Goal: Task Accomplishment & Management: Manage account settings

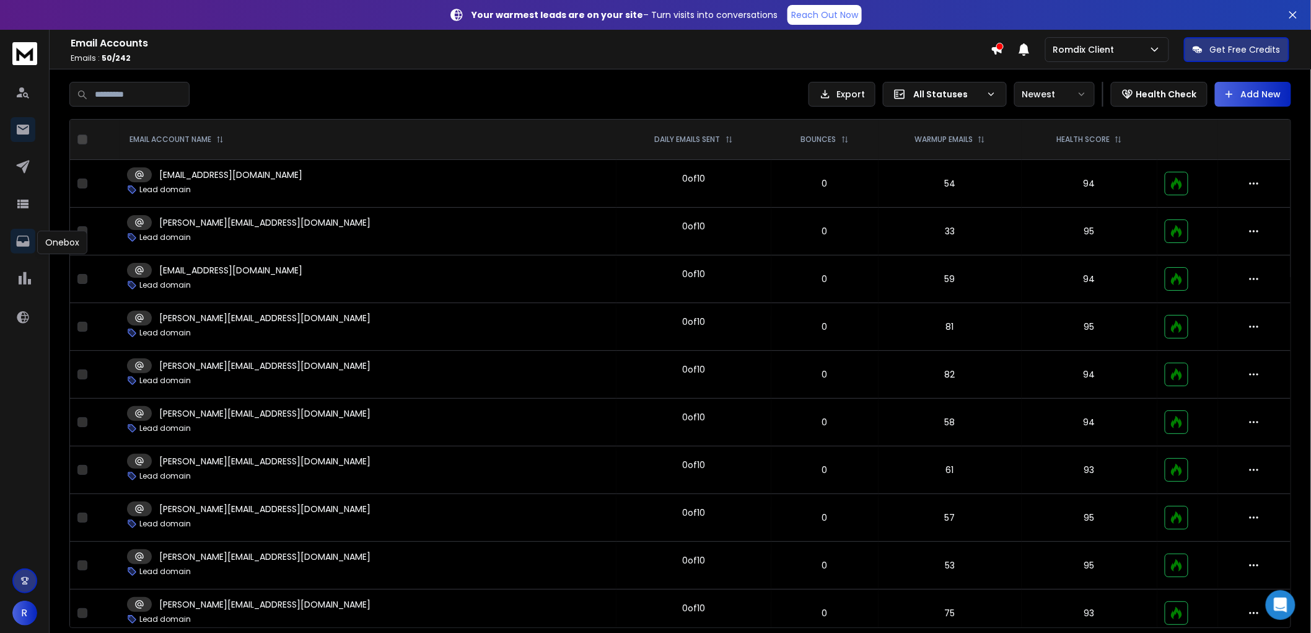
click at [20, 240] on icon at bounding box center [22, 241] width 15 height 15
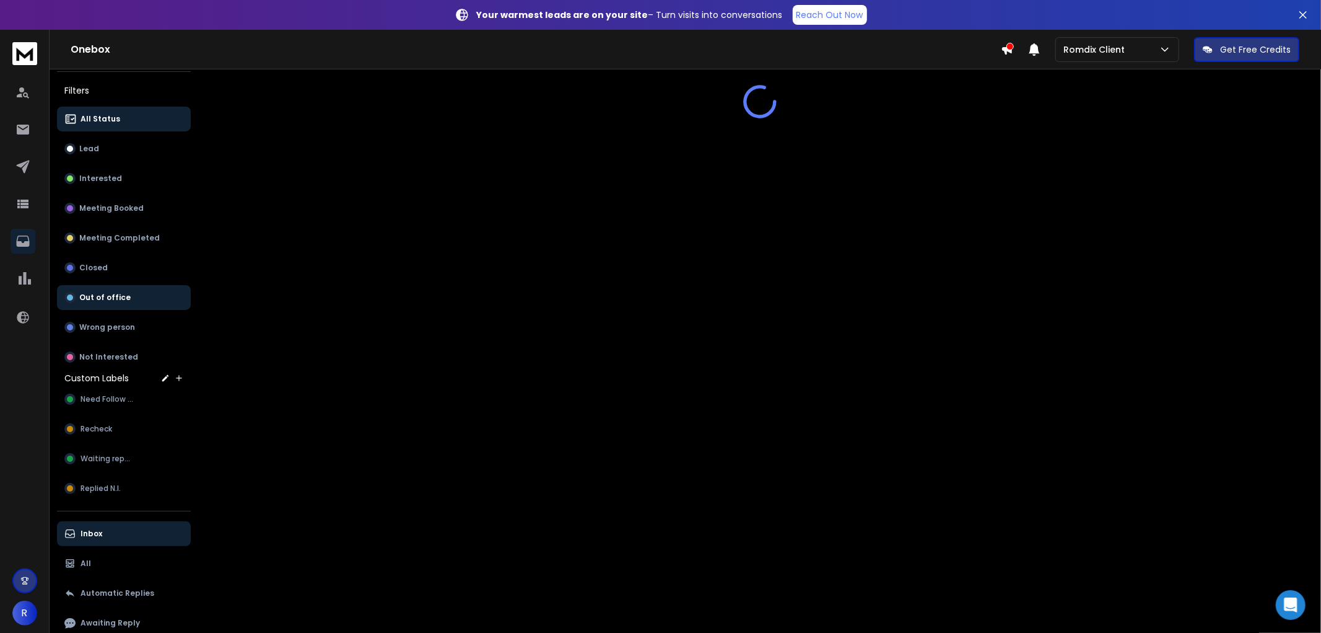
scroll to position [194, 0]
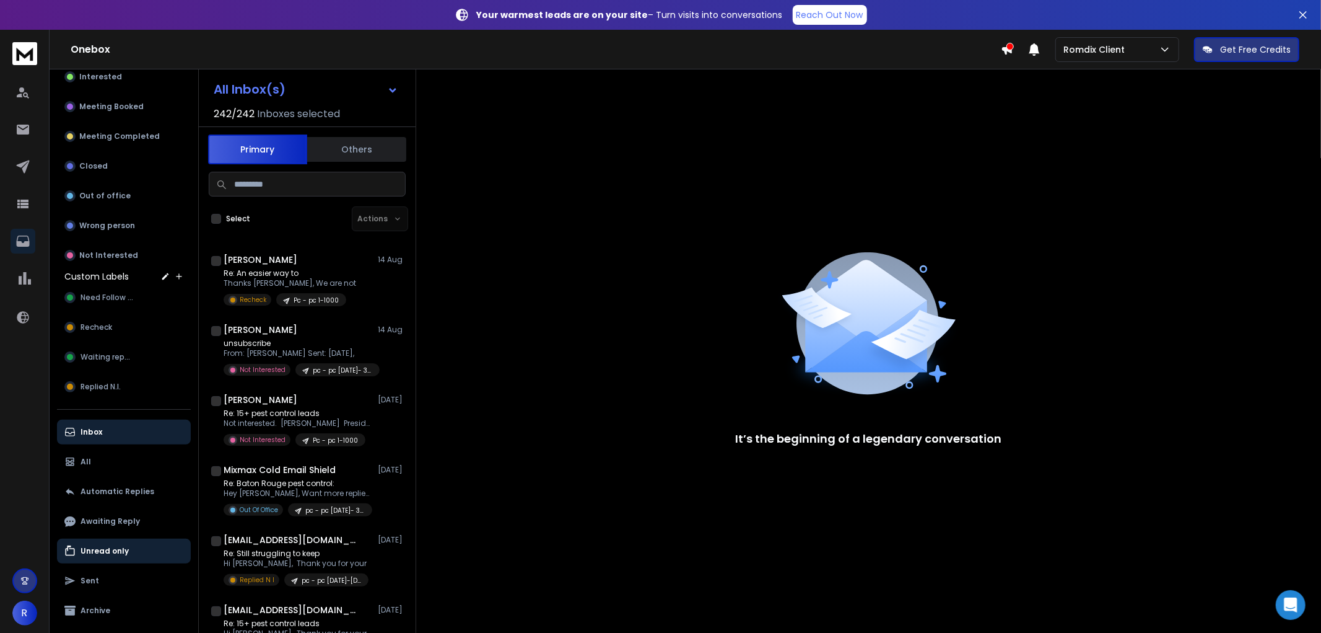
click at [103, 546] on p "Unread only" at bounding box center [105, 551] width 48 height 10
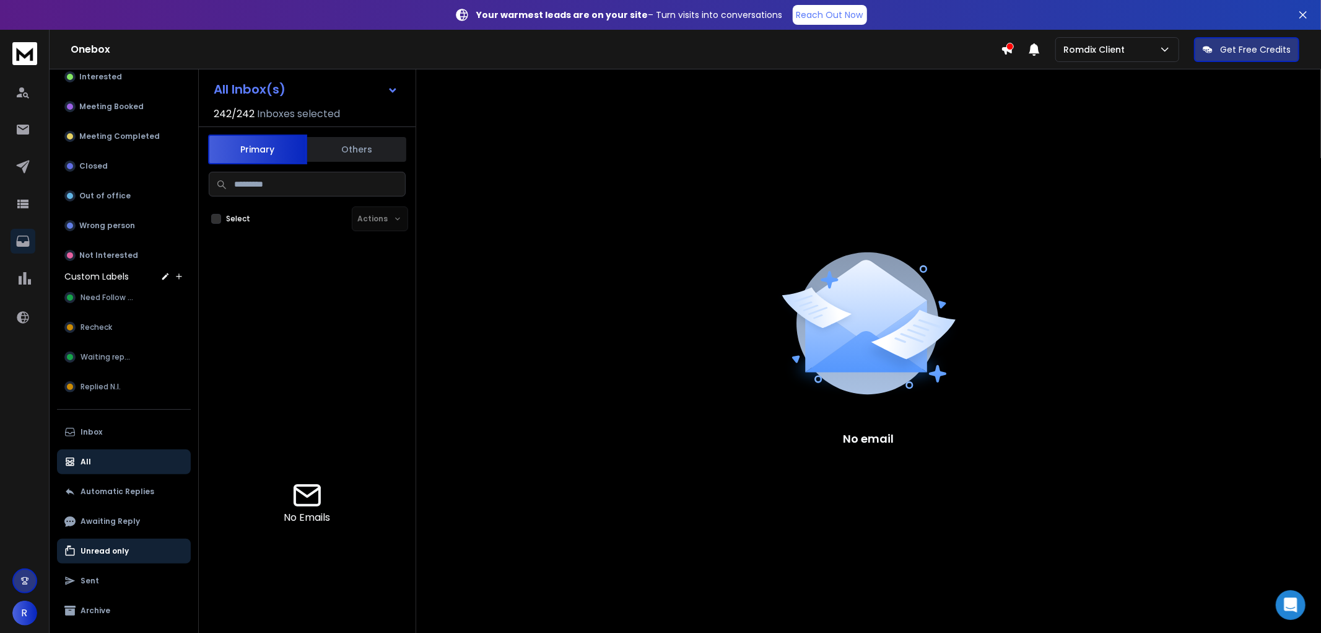
click at [91, 450] on button "All" at bounding box center [124, 461] width 134 height 25
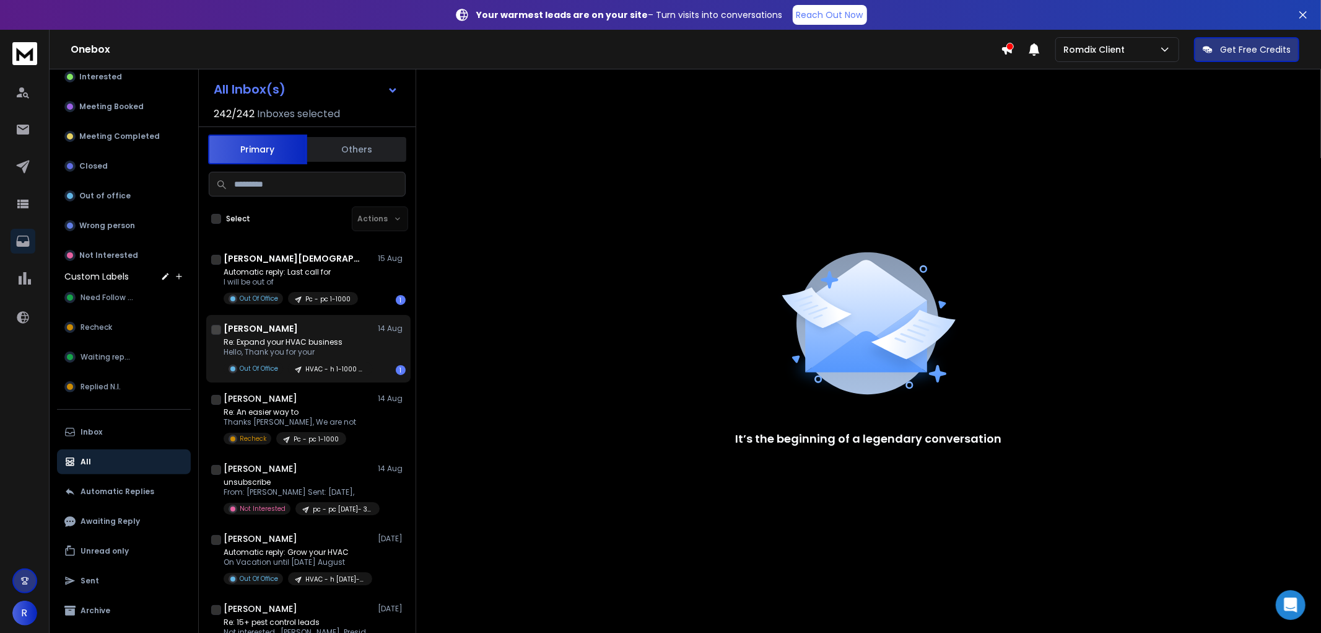
scroll to position [0, 0]
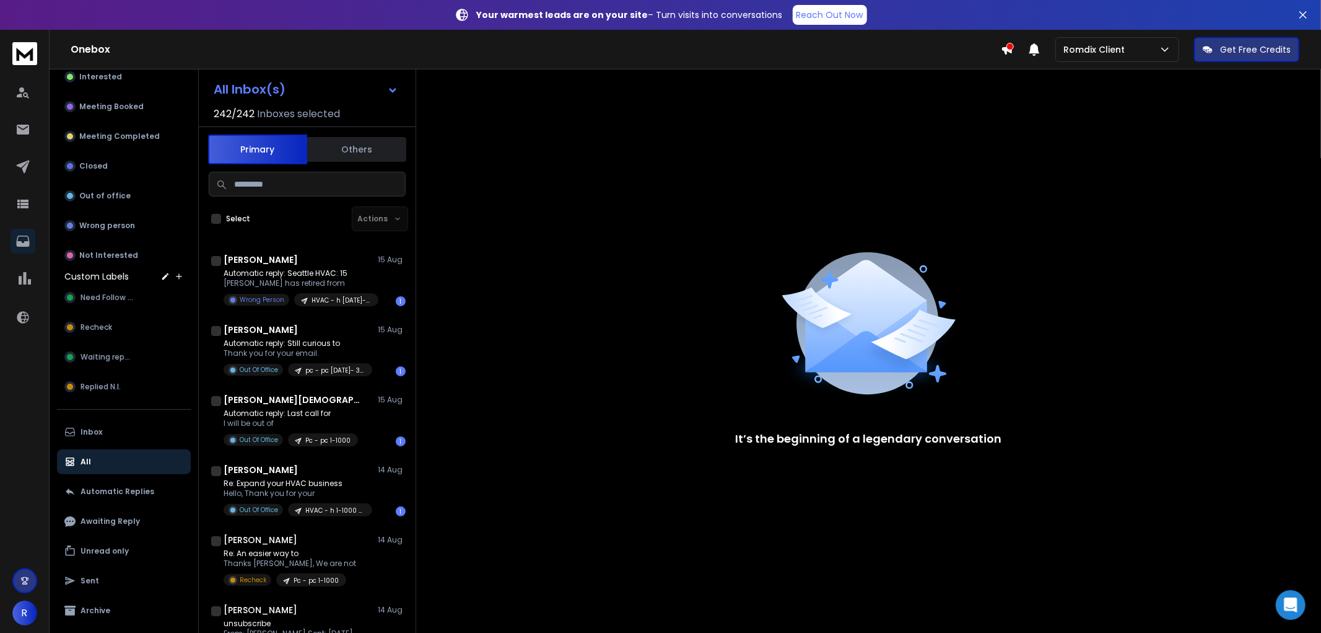
click at [89, 292] on span "Need Follow up" at bounding box center [109, 297] width 56 height 10
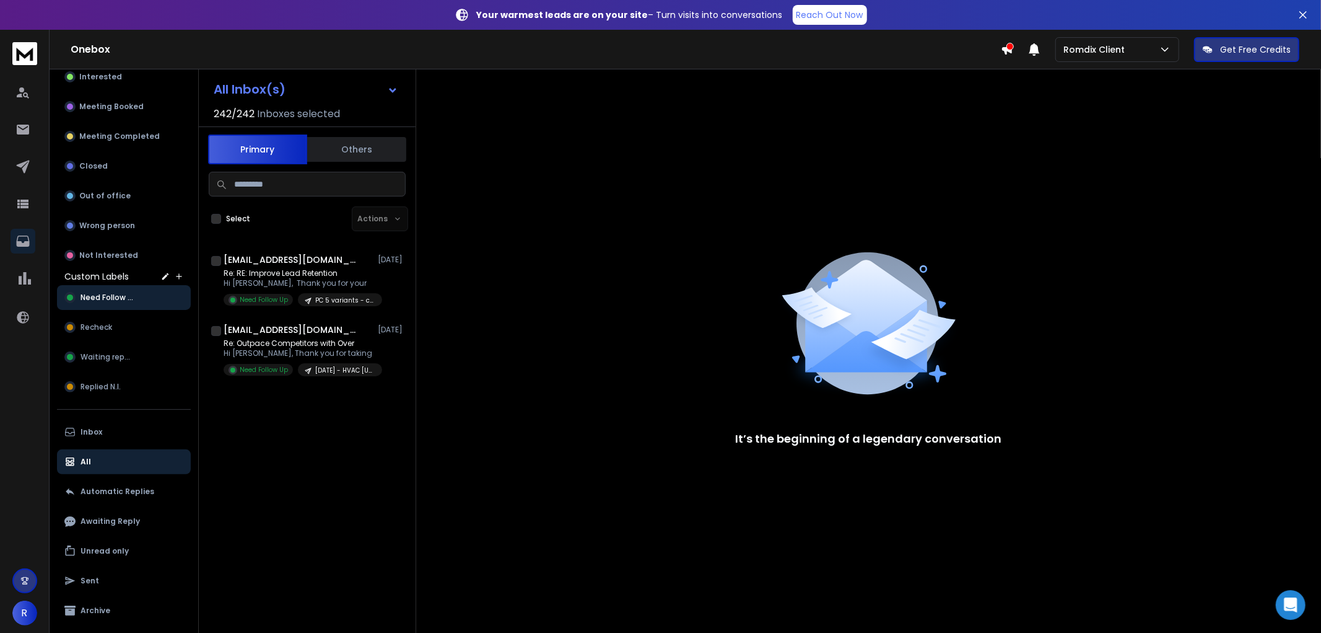
click at [85, 322] on span "Recheck" at bounding box center [97, 327] width 32 height 10
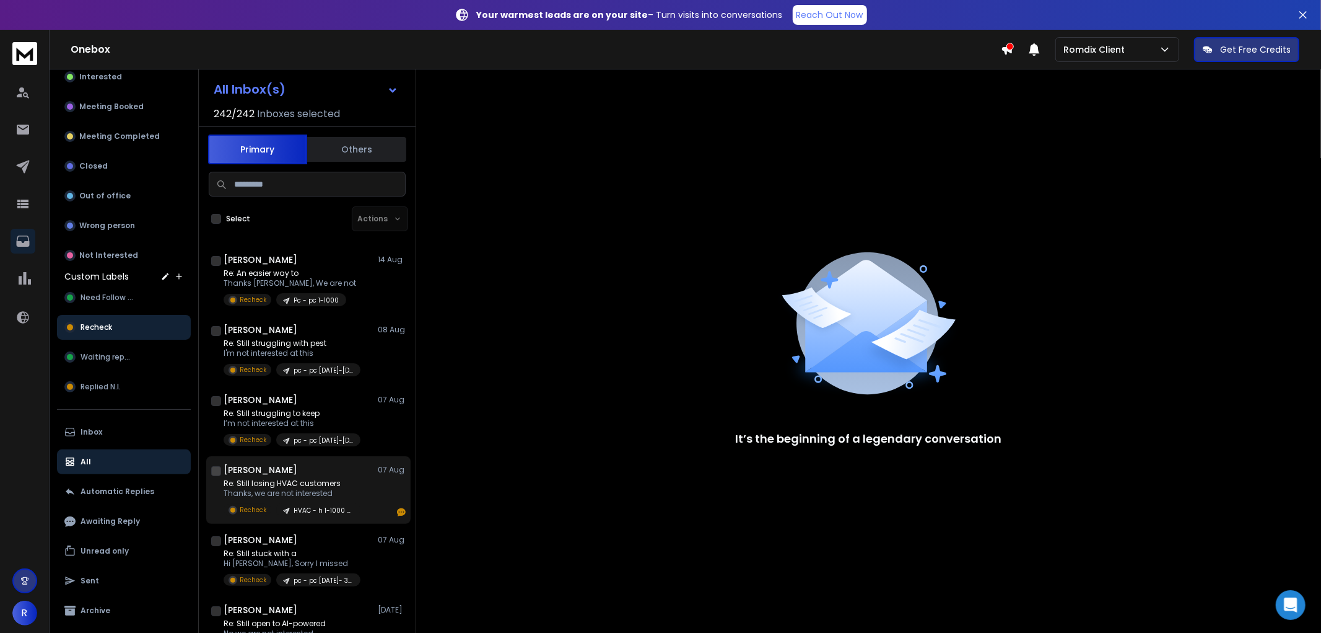
click at [349, 491] on p "Thanks, we are not interested" at bounding box center [292, 493] width 137 height 10
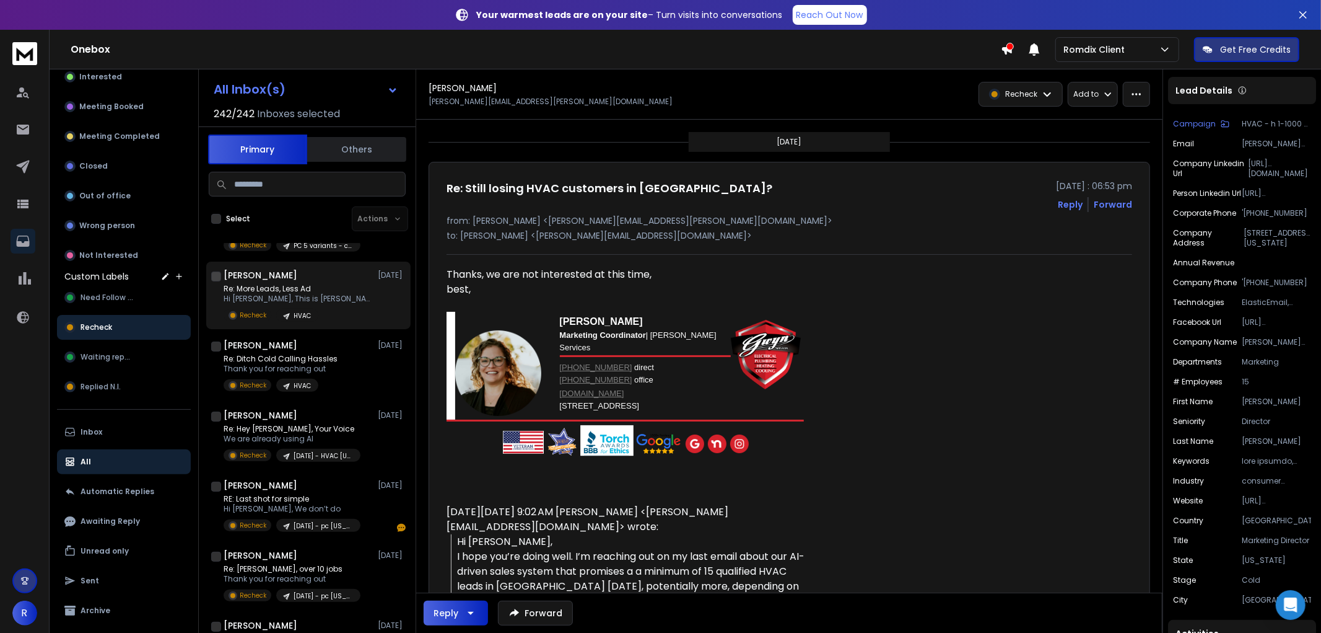
scroll to position [620, 0]
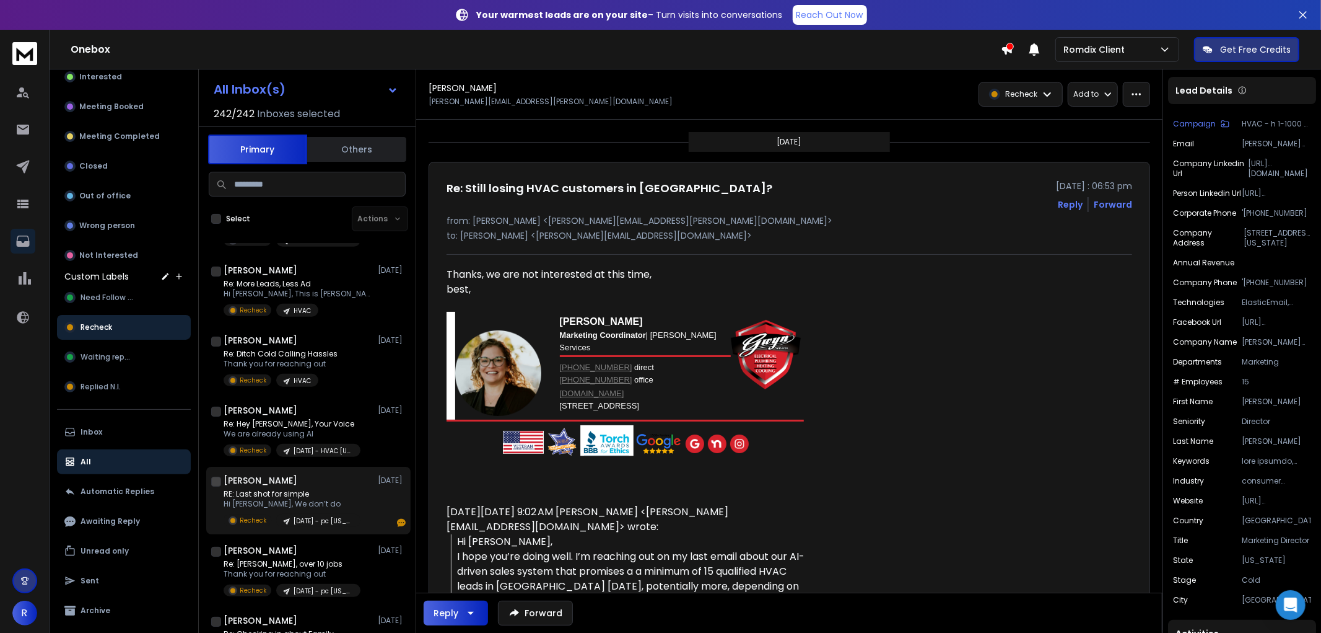
click at [376, 506] on div "RE: Last shot for simple Hi Amelia, We don’t do Recheck June 06 - pc Florida 06…" at bounding box center [315, 508] width 182 height 38
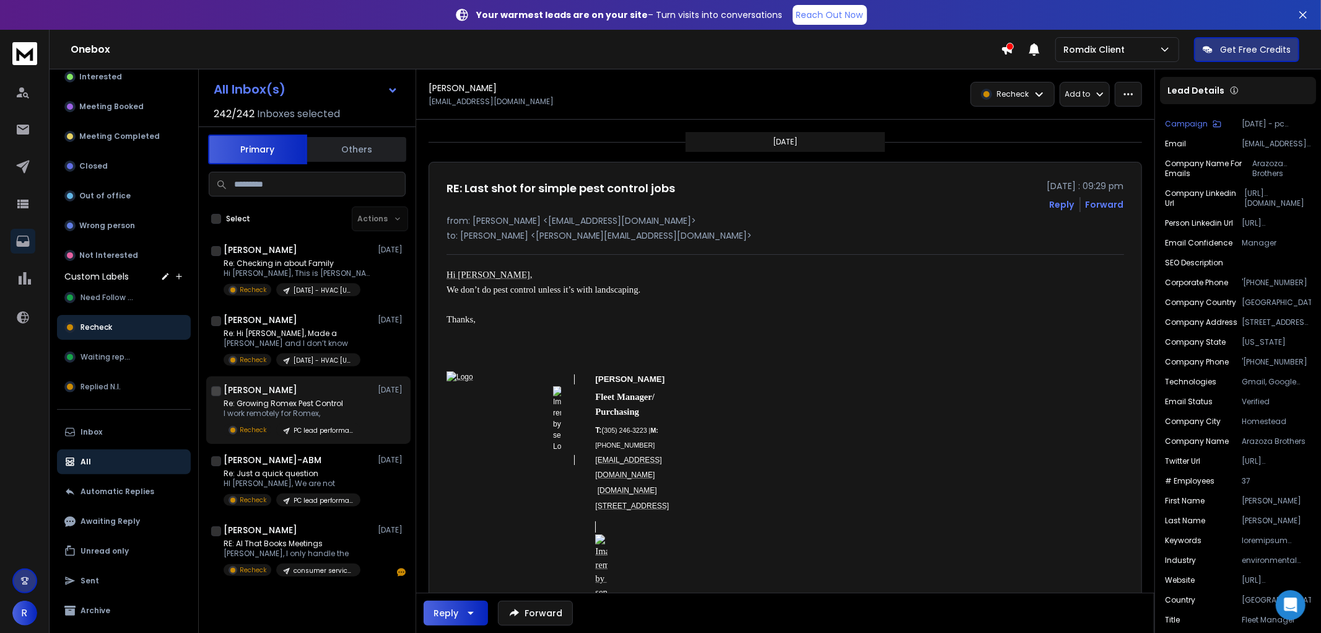
scroll to position [992, 0]
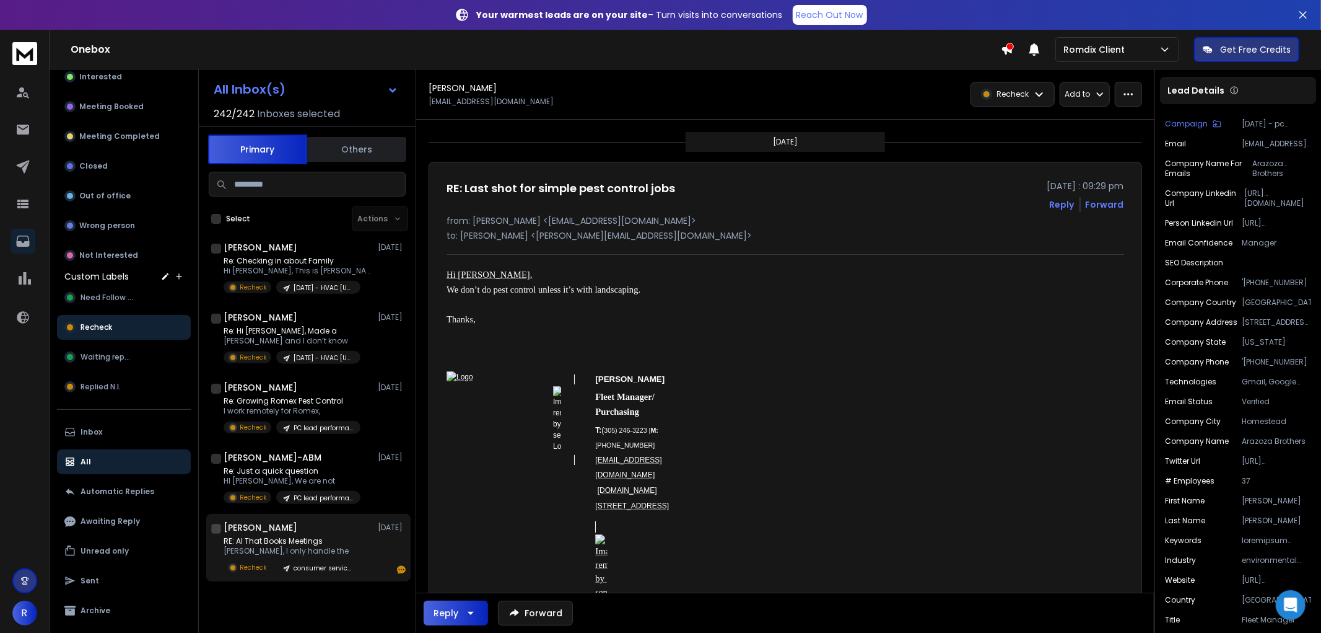
click at [302, 533] on div "Jeff Rinehart 27 Jan" at bounding box center [315, 527] width 182 height 12
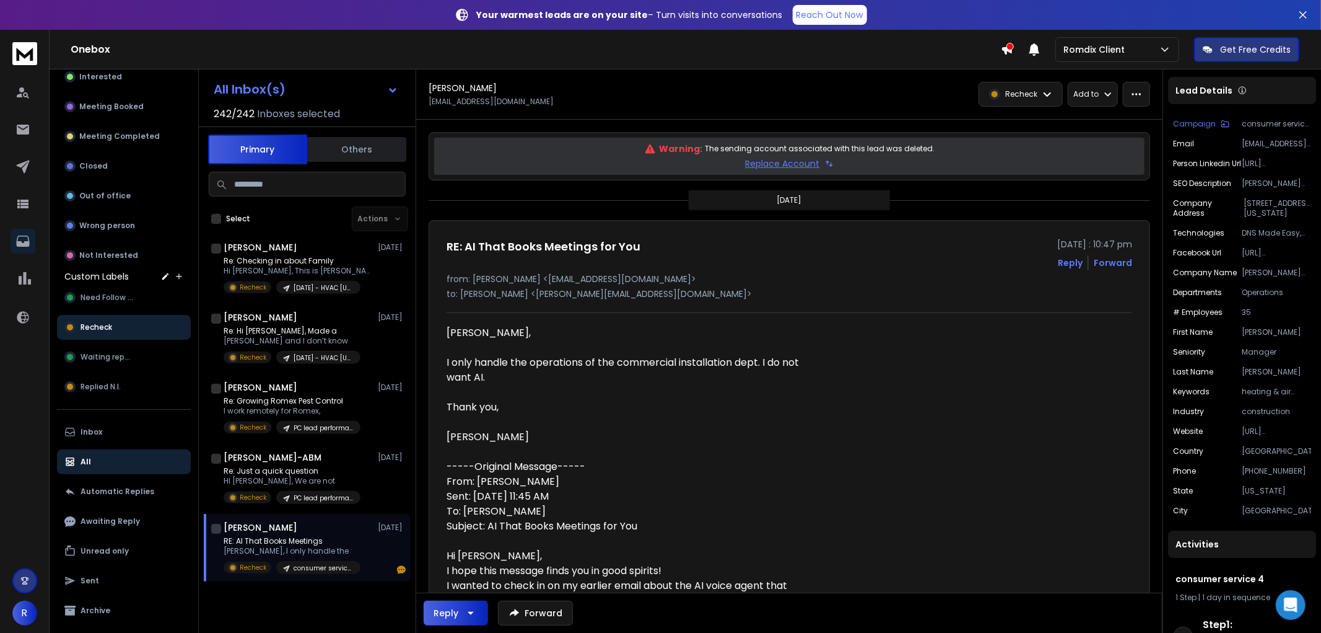
click at [92, 352] on span "Waiting reply" at bounding box center [106, 357] width 50 height 10
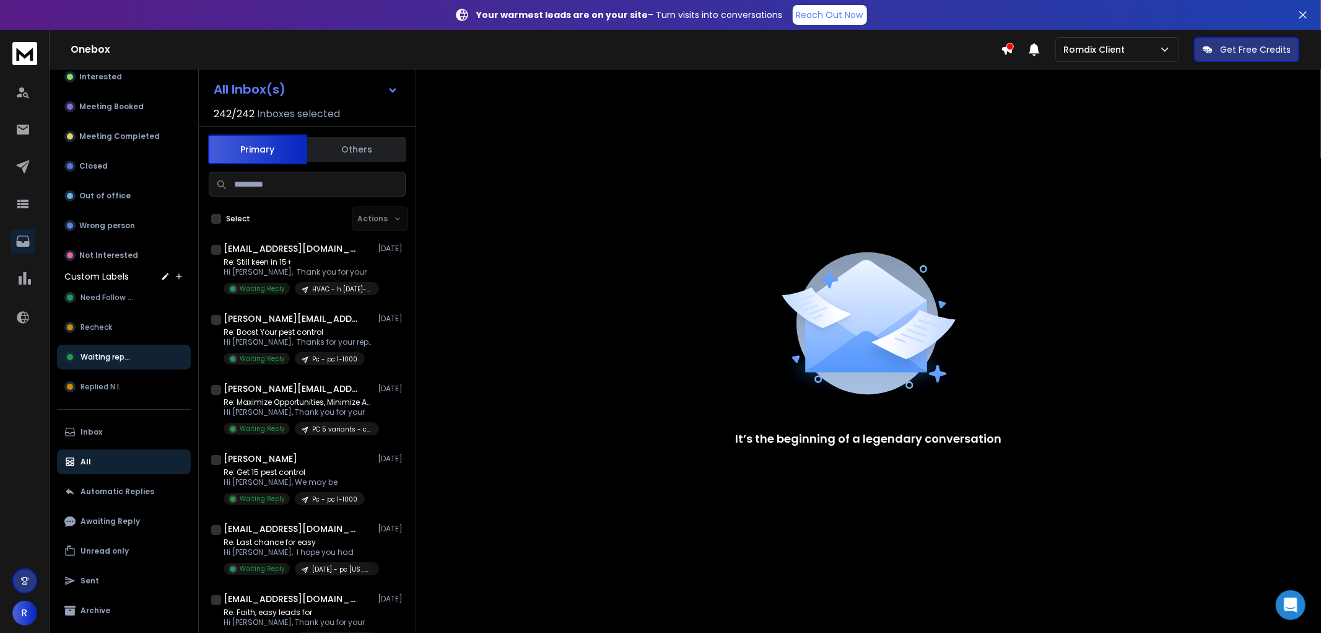
scroll to position [206, 0]
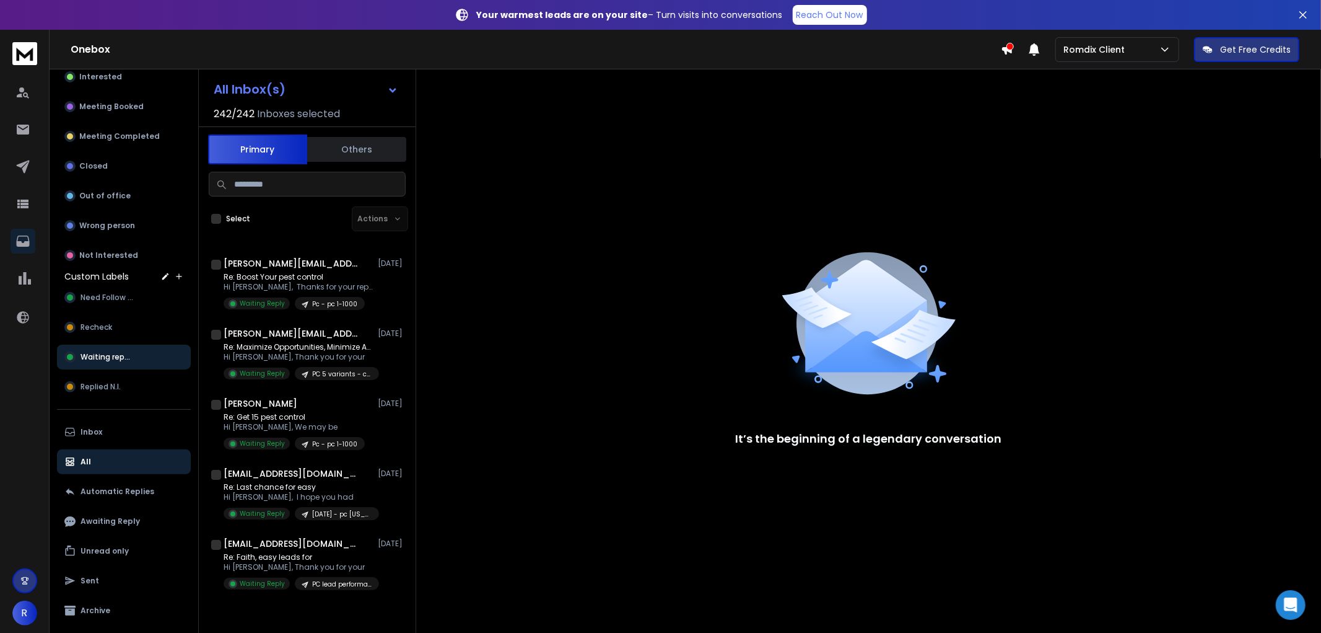
click at [105, 382] on span "Replied N.I." at bounding box center [101, 387] width 40 height 10
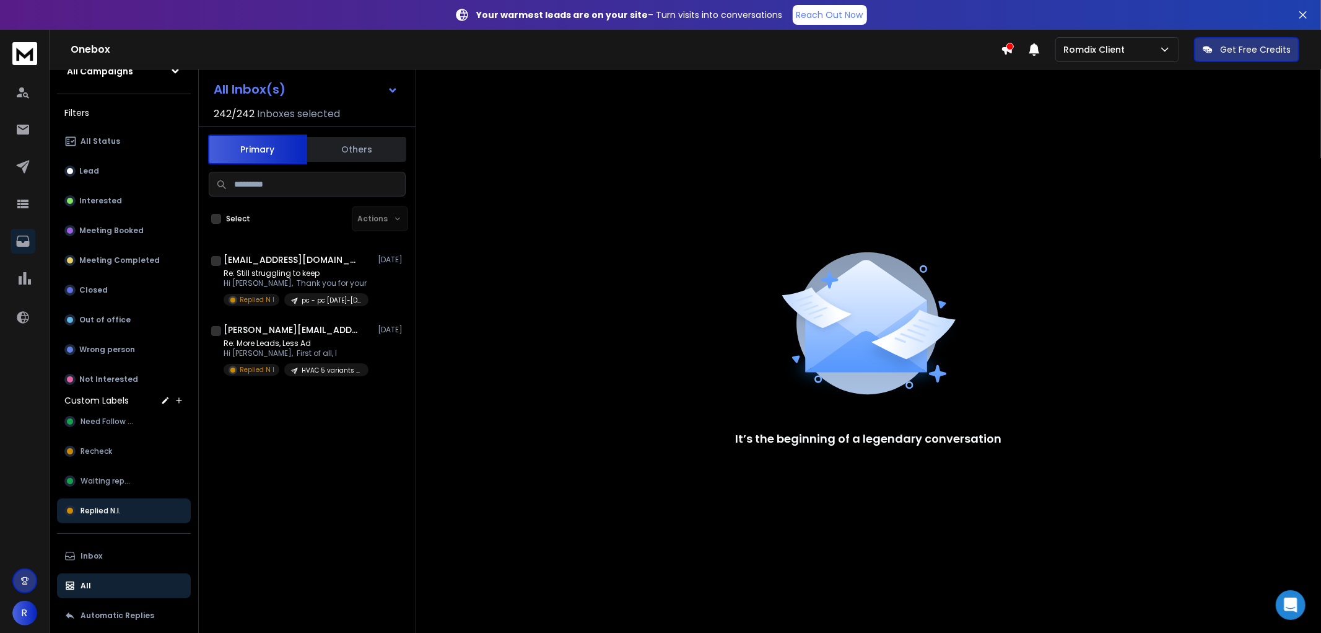
scroll to position [56, 0]
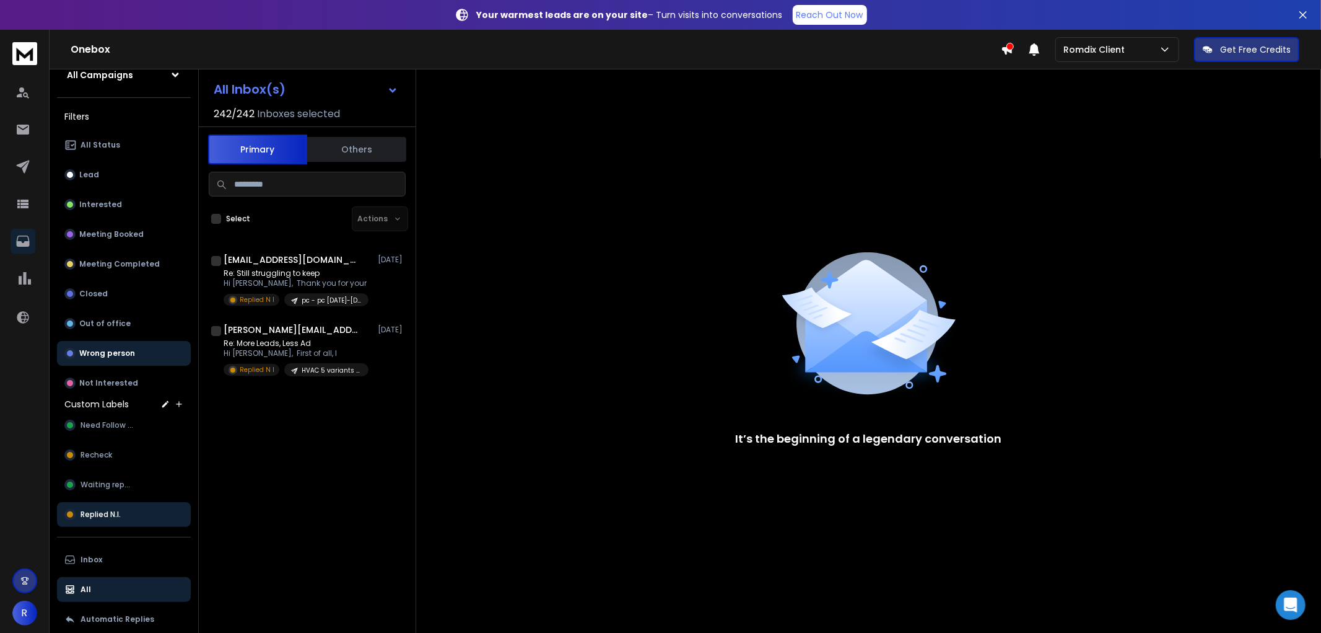
click at [113, 351] on p "Wrong person" at bounding box center [107, 353] width 56 height 10
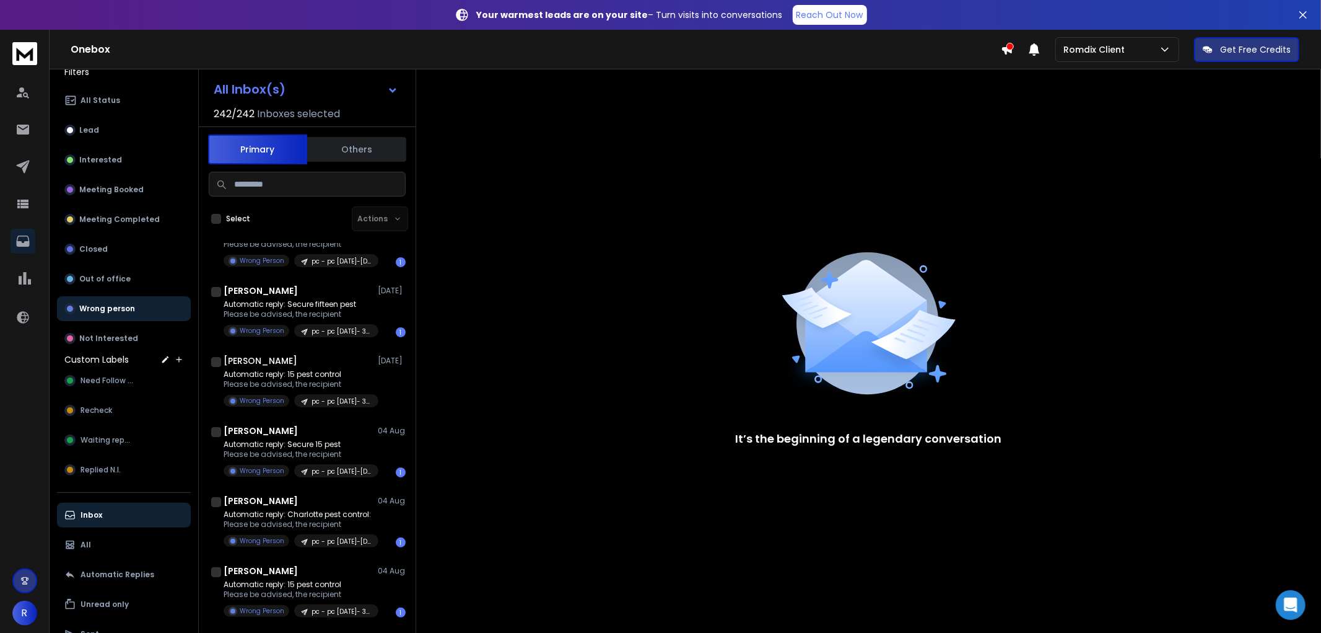
scroll to position [164, 0]
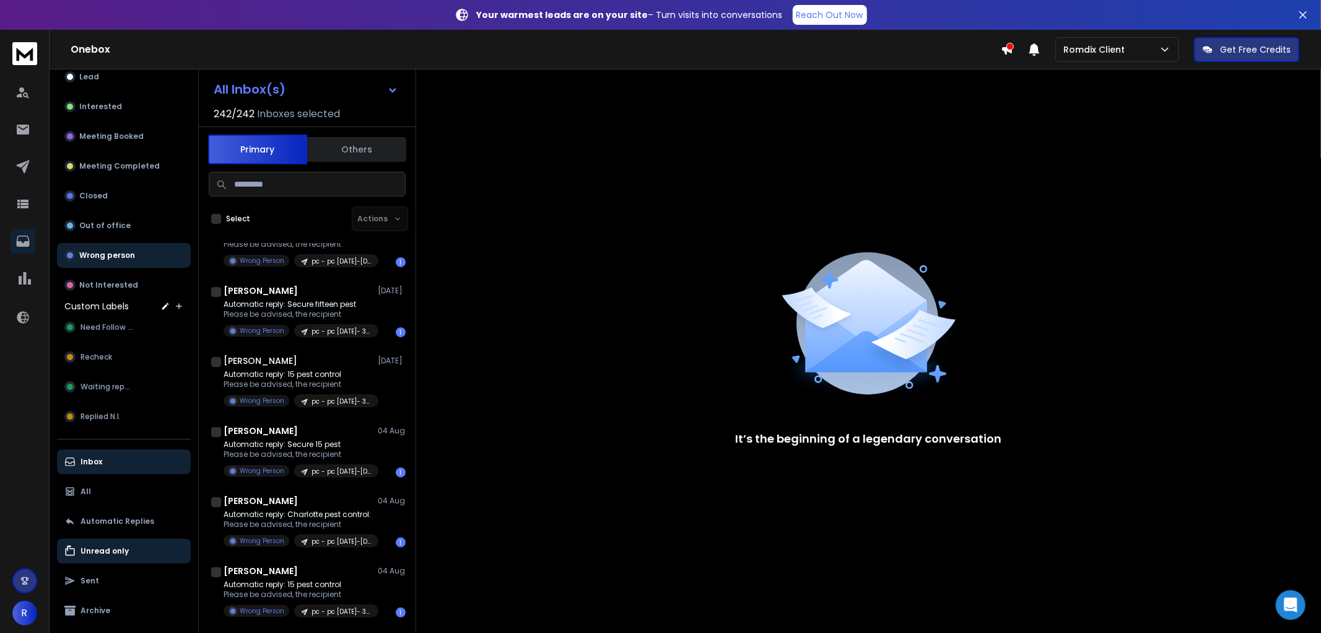
click at [113, 549] on button "Unread only" at bounding box center [124, 550] width 134 height 25
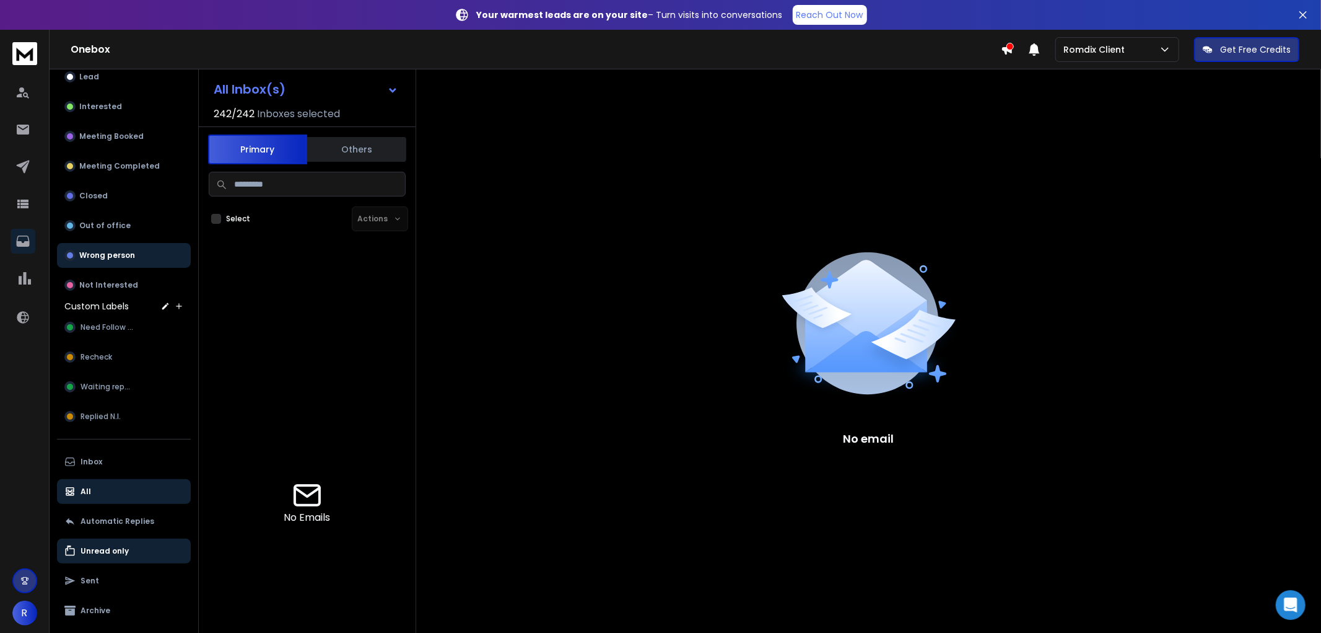
click at [97, 479] on button "All" at bounding box center [124, 491] width 134 height 25
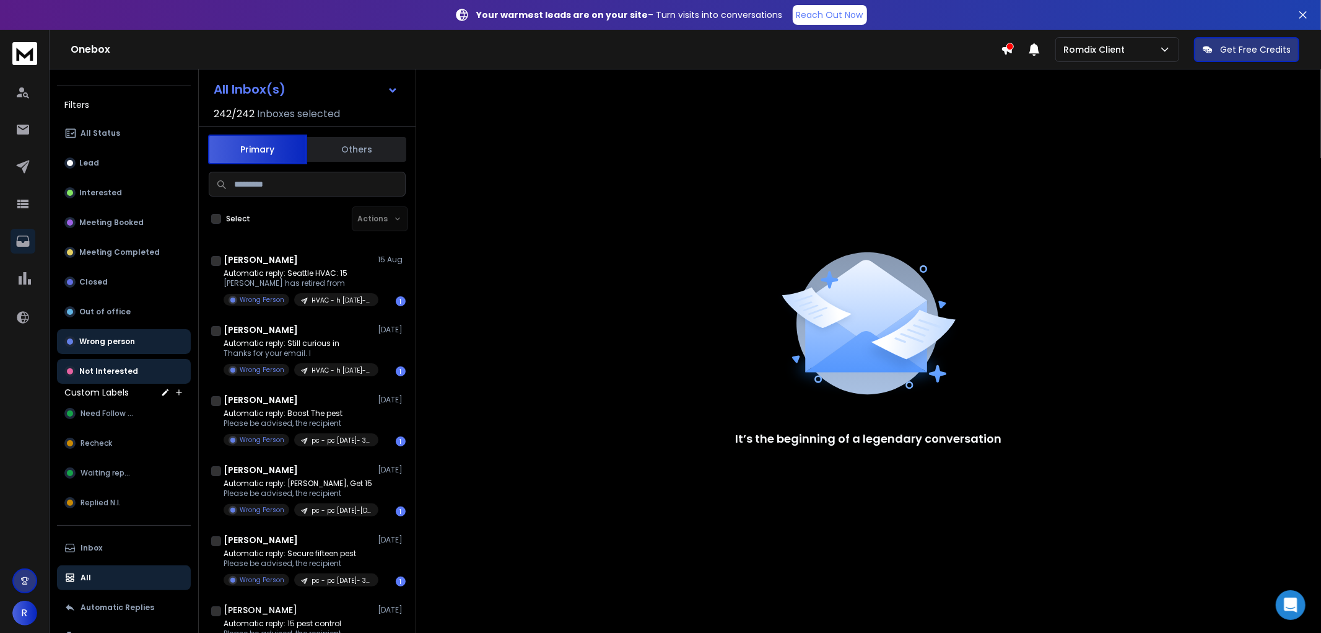
scroll to position [164, 0]
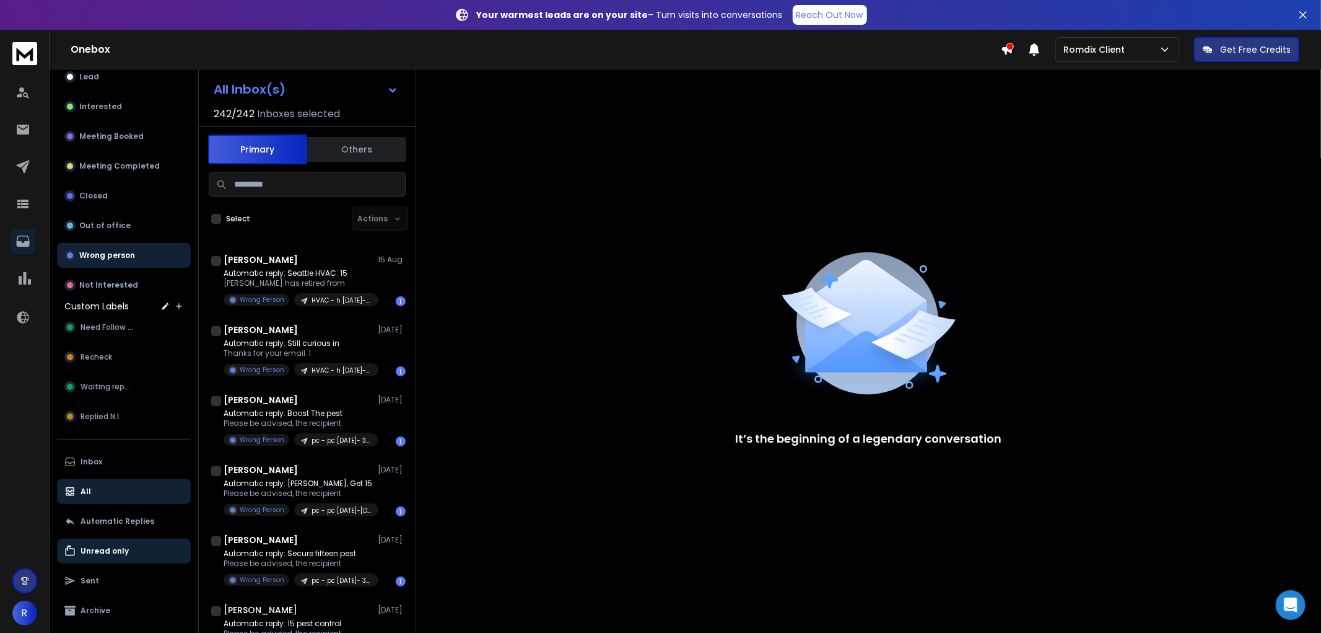
click at [102, 546] on p "Unread only" at bounding box center [105, 551] width 48 height 10
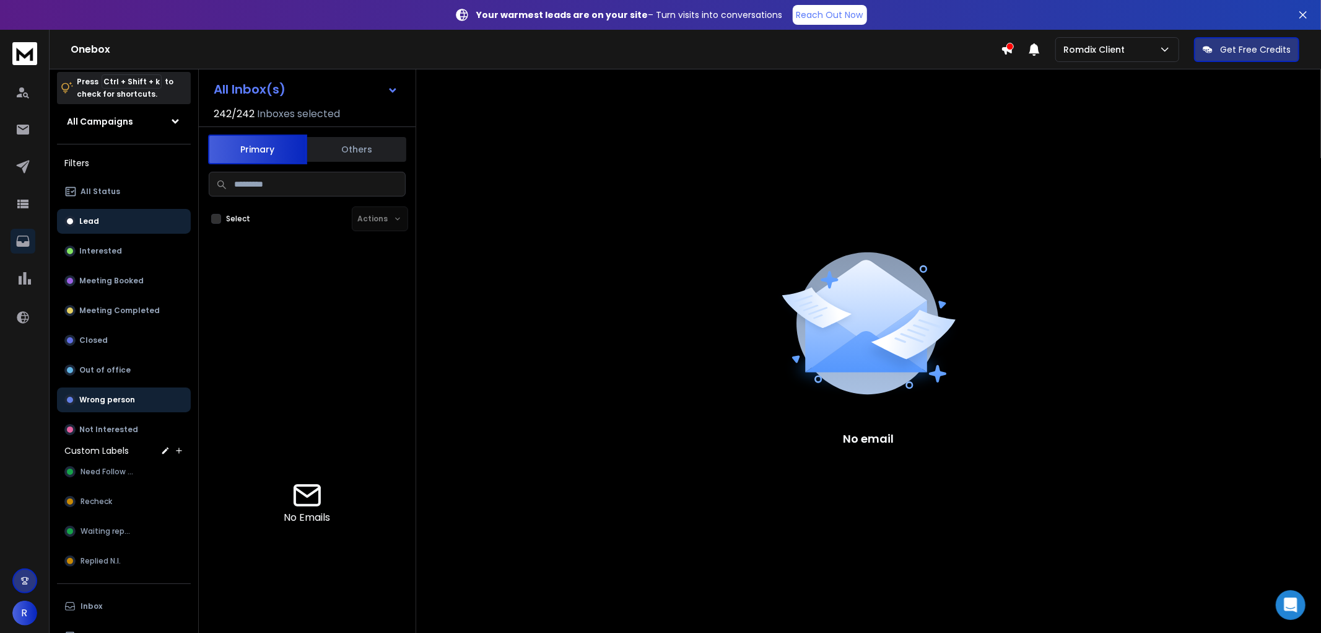
scroll to position [0, 0]
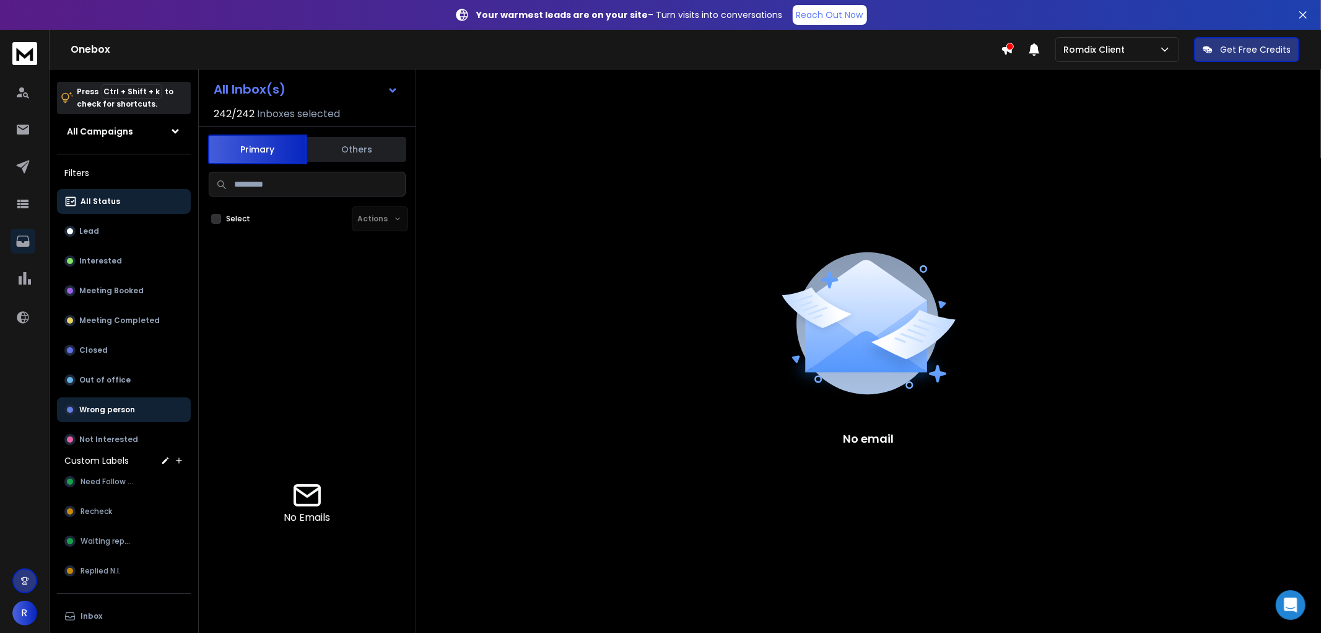
click at [95, 203] on p "All Status" at bounding box center [101, 201] width 40 height 10
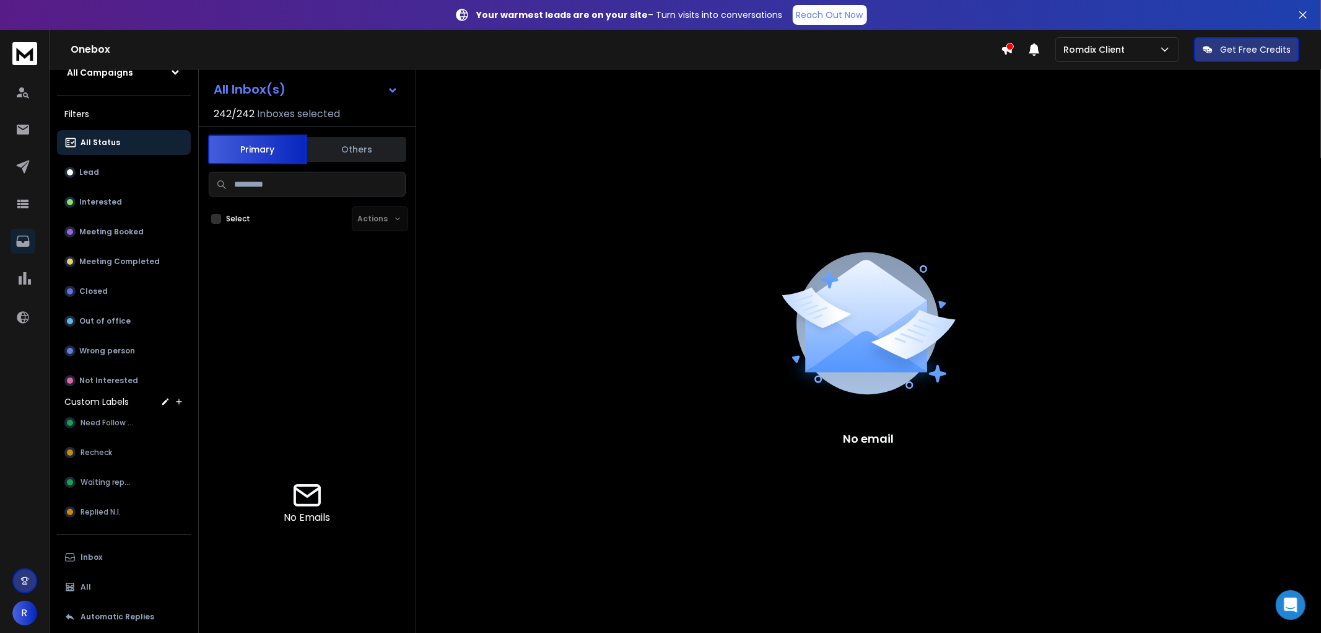
scroll to position [194, 0]
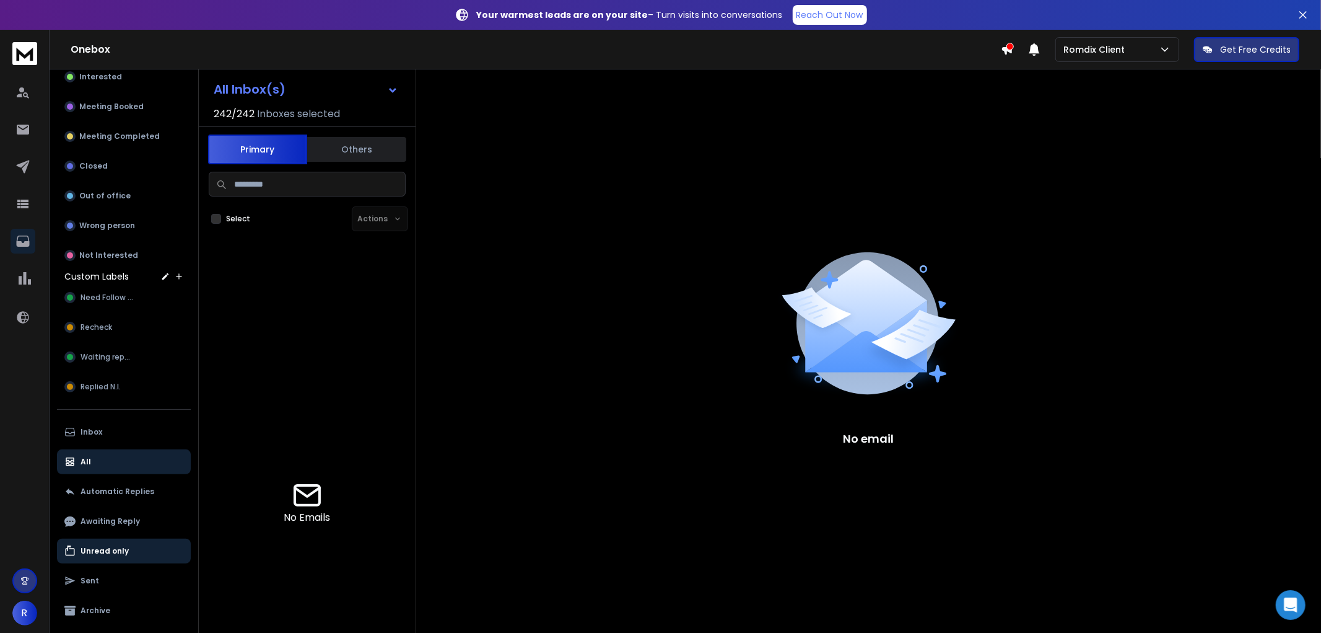
click at [102, 449] on button "All" at bounding box center [124, 461] width 134 height 25
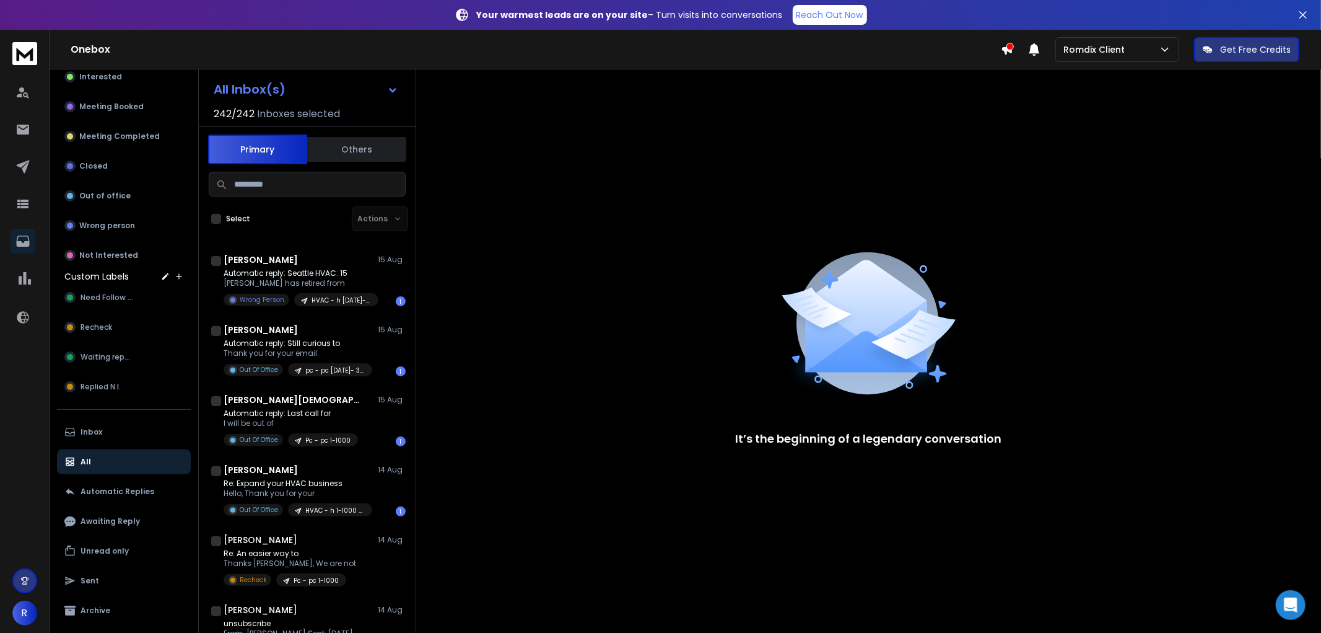
scroll to position [0, 0]
